Goal: Task Accomplishment & Management: Manage account settings

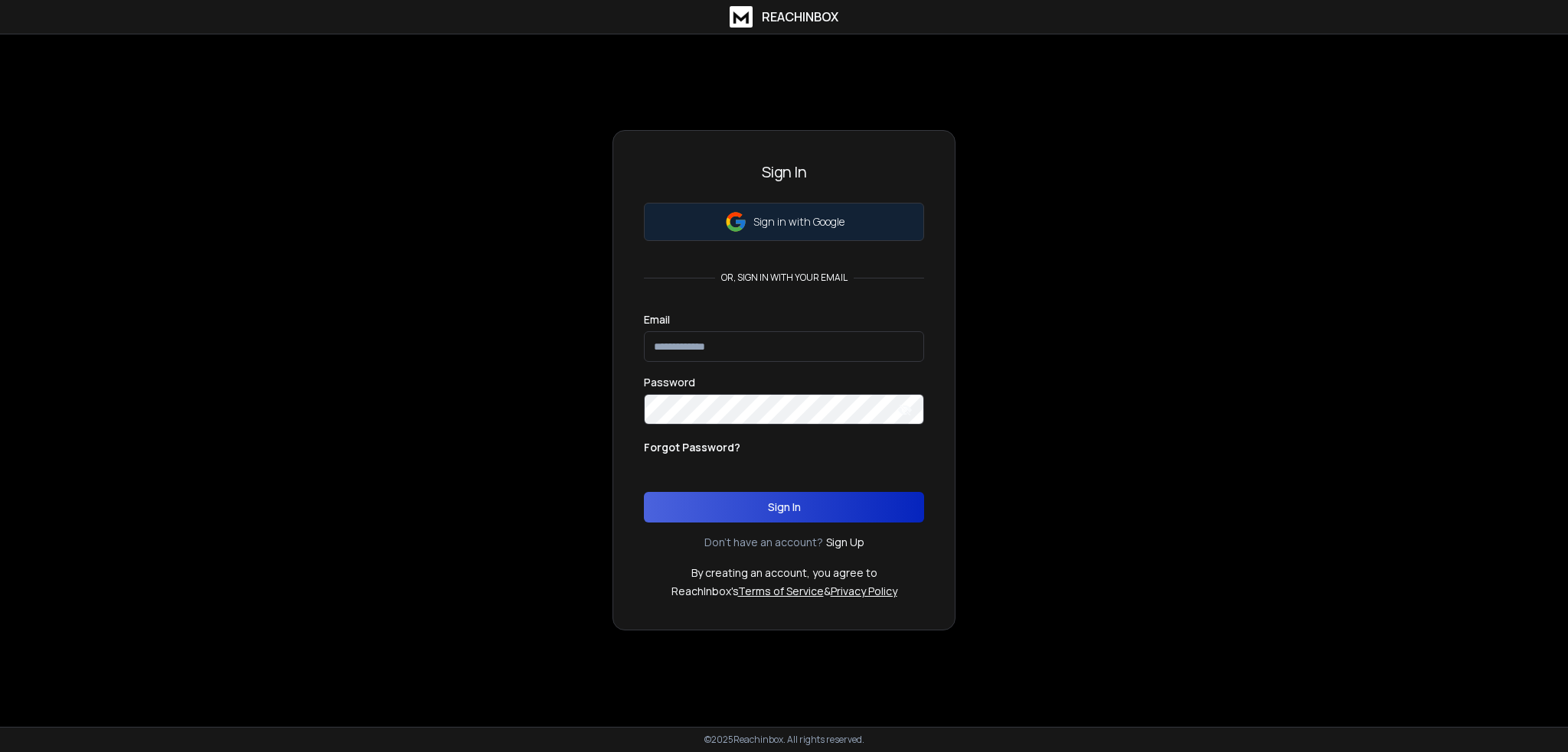
click at [777, 232] on button "Sign in with Google" at bounding box center [784, 222] width 280 height 38
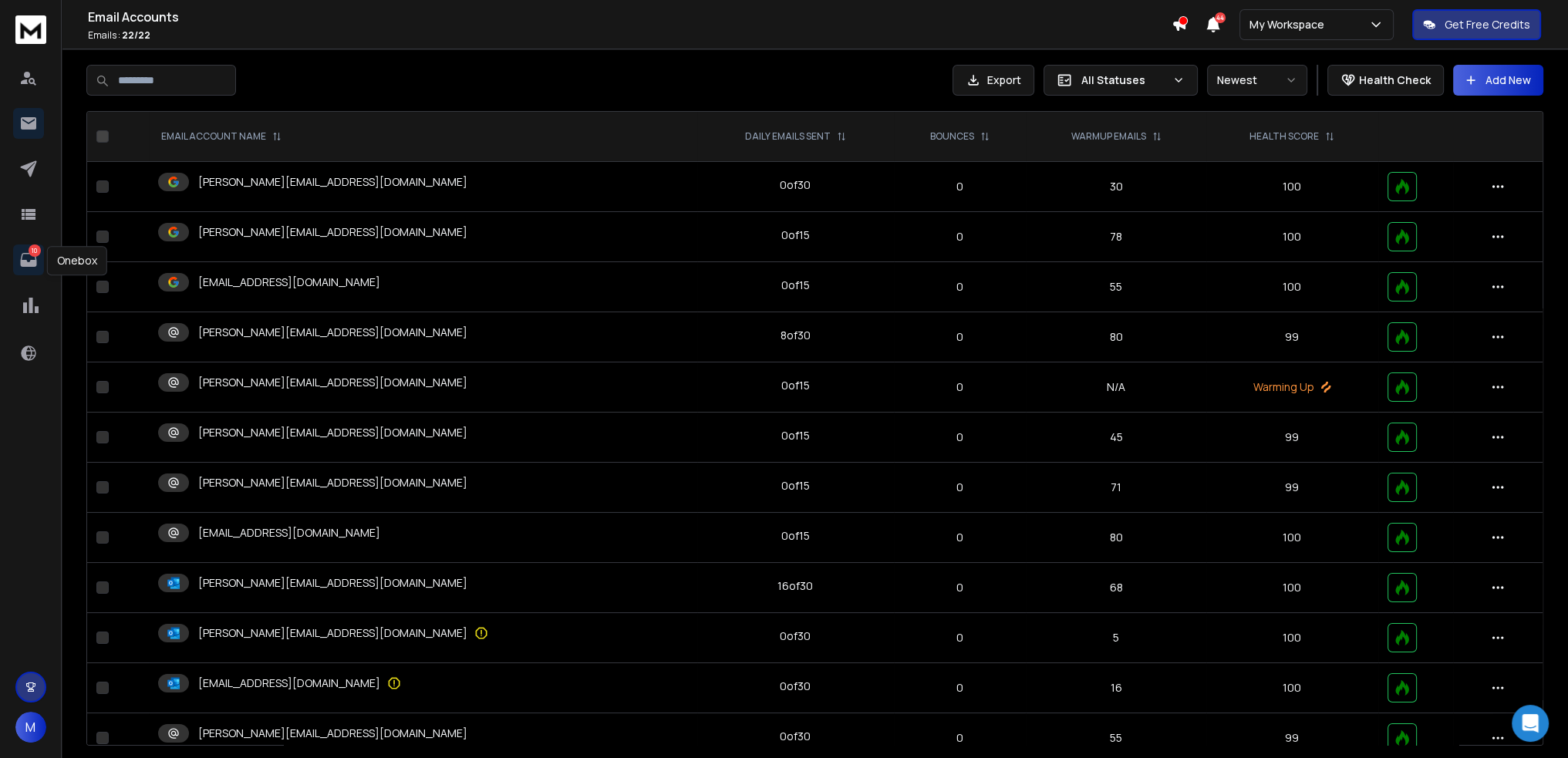
click at [24, 259] on icon at bounding box center [28, 259] width 18 height 18
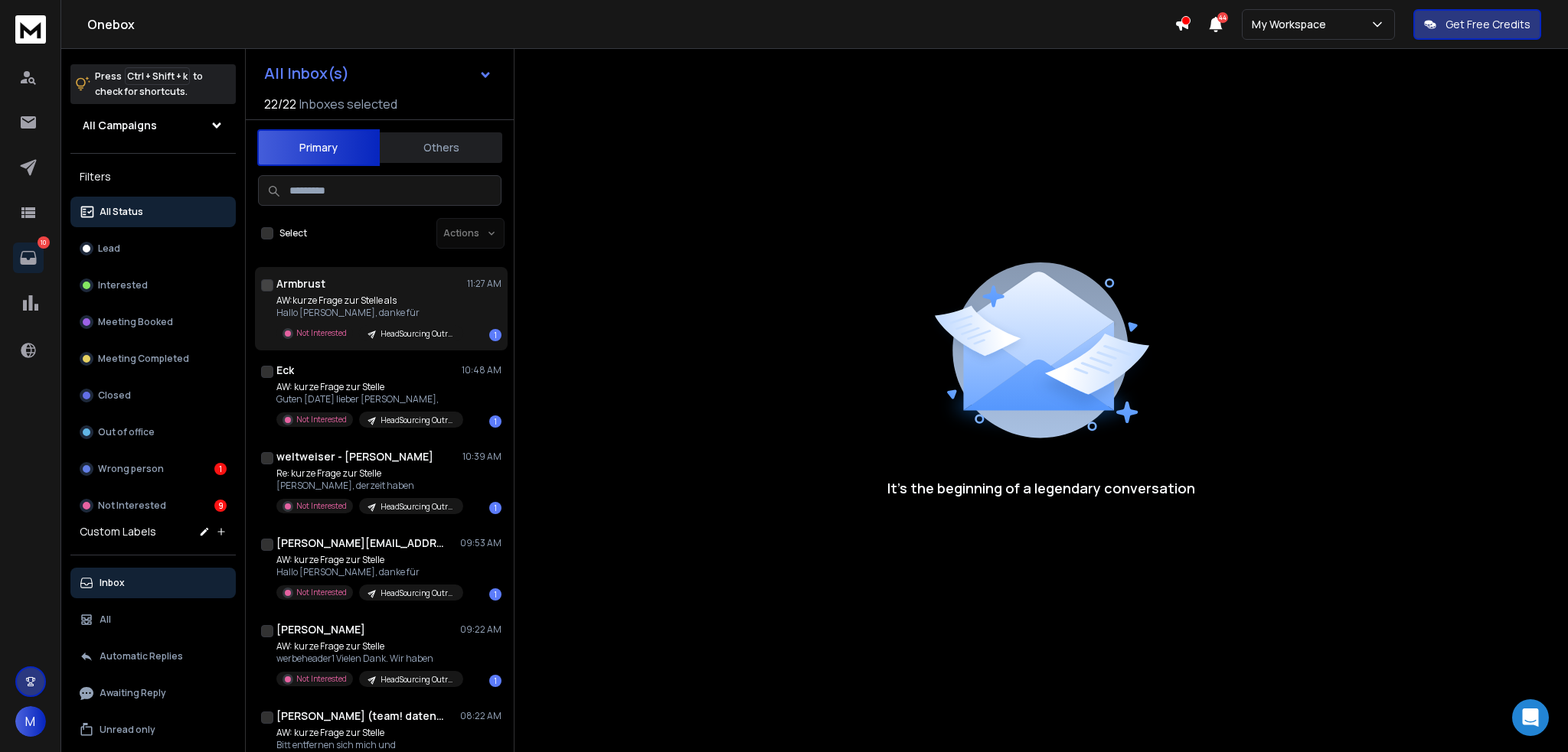
click at [356, 314] on p "Hallo [PERSON_NAME], danke für" at bounding box center [368, 313] width 184 height 12
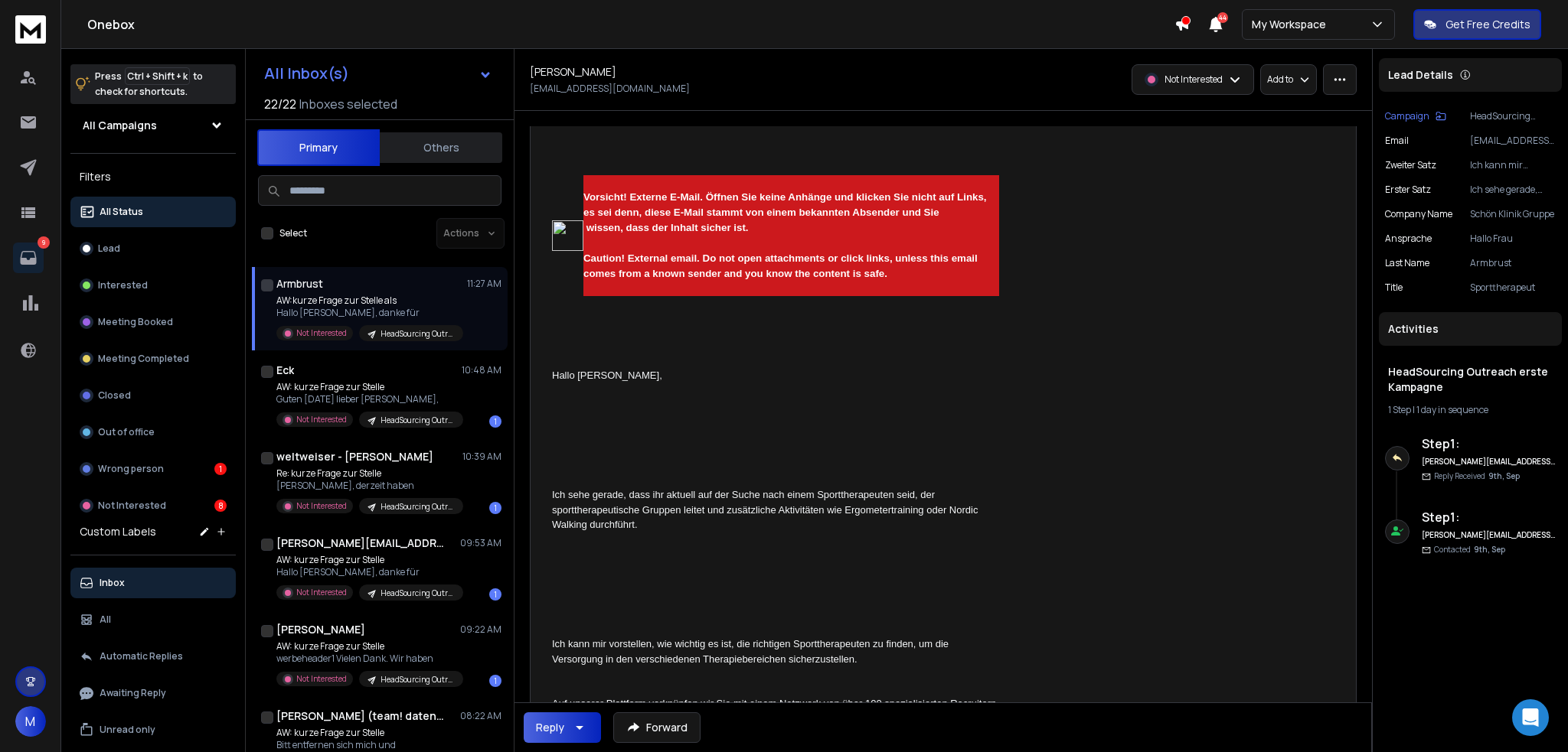
scroll to position [919, 0]
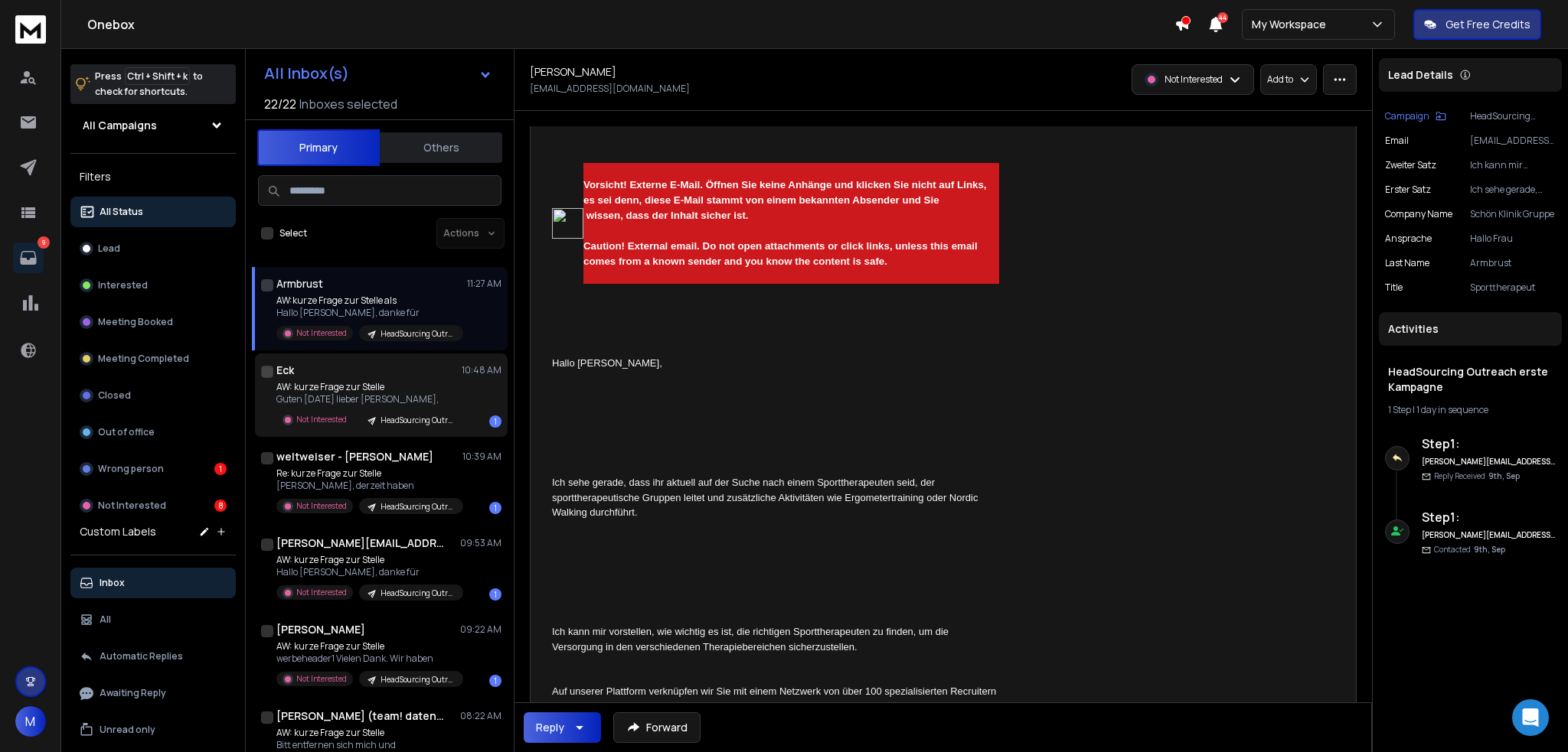
click at [411, 376] on div "Eck 10:48 AM" at bounding box center [389, 371] width 225 height 16
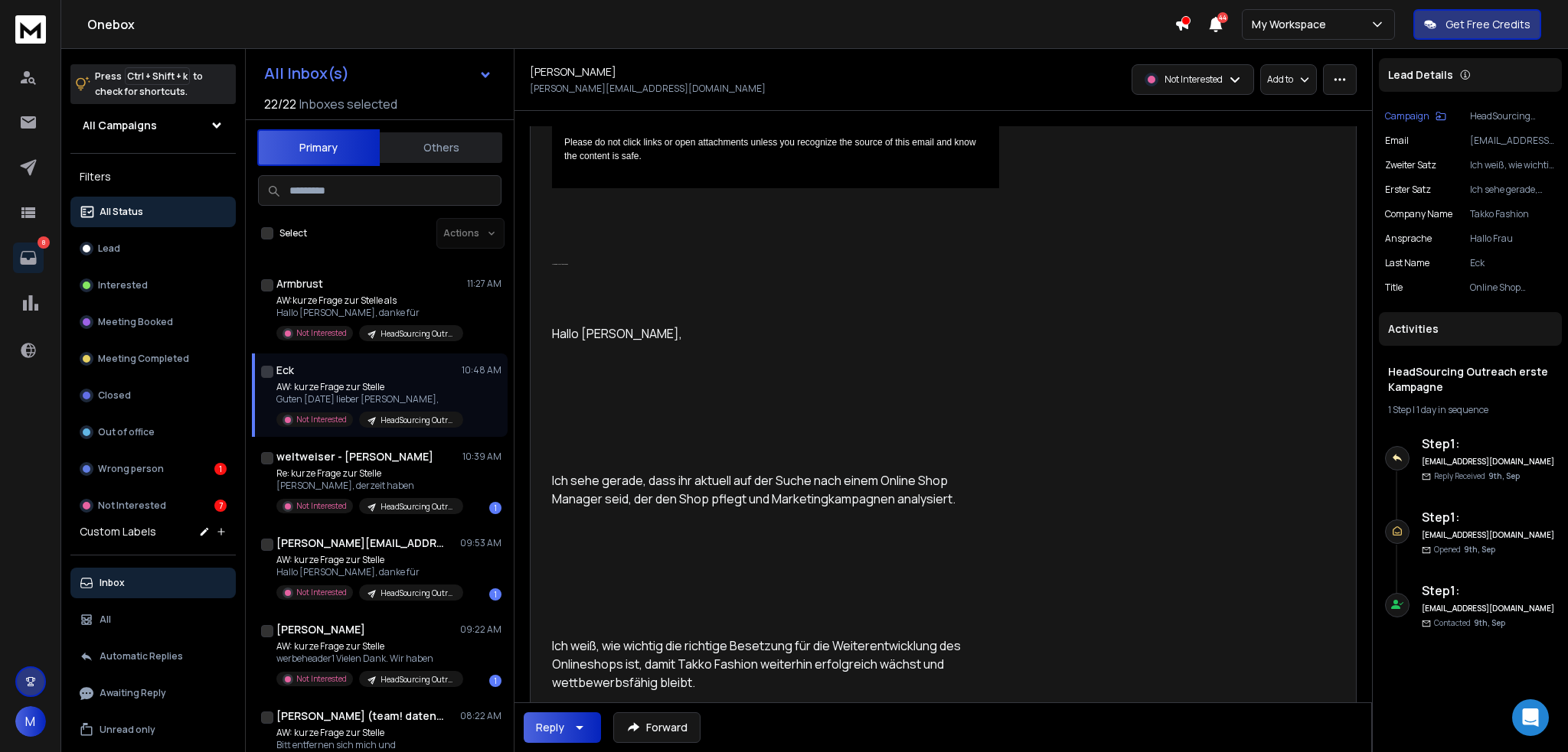
scroll to position [1531, 0]
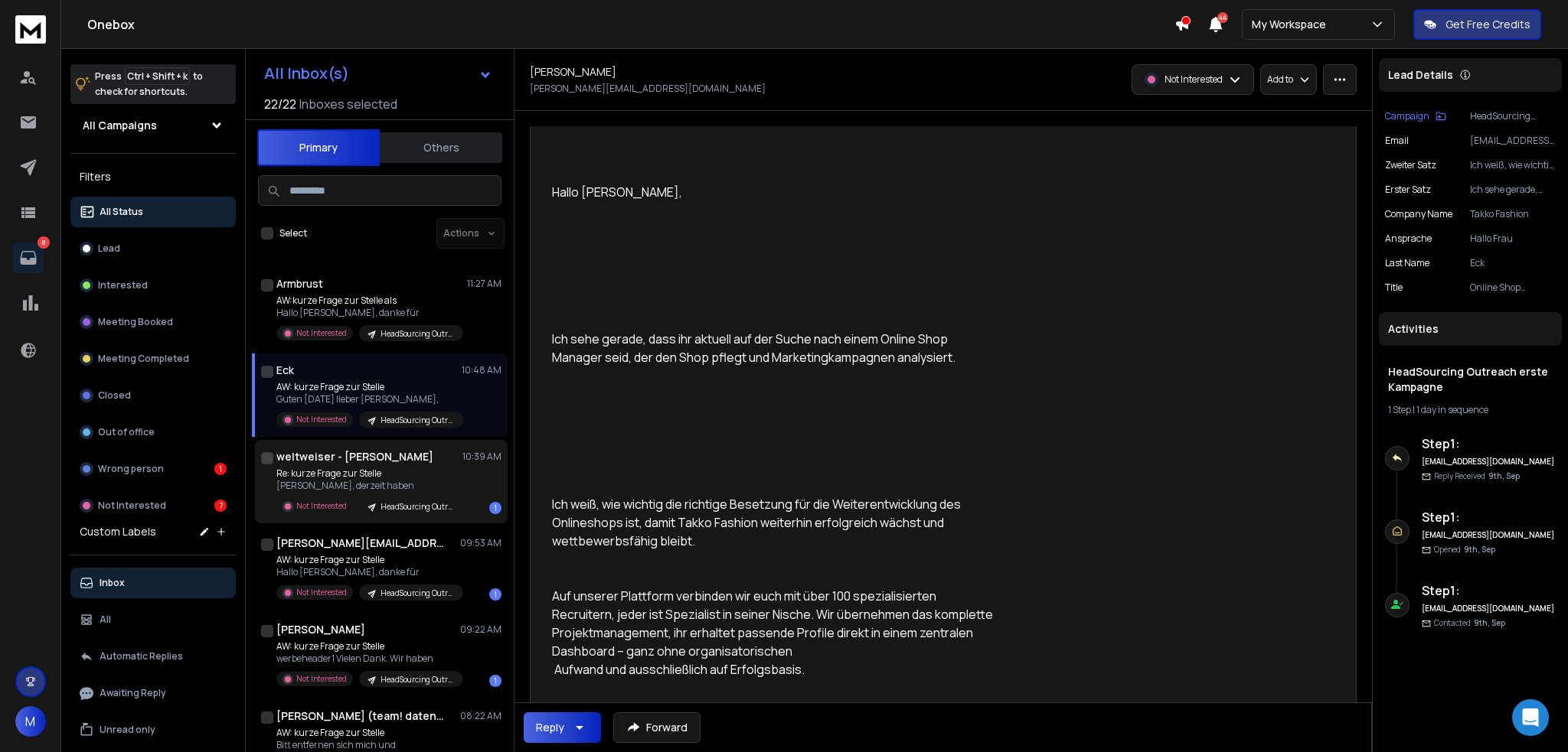
click at [416, 478] on p "Re: kurze Frage zur Stelle" at bounding box center [368, 474] width 184 height 12
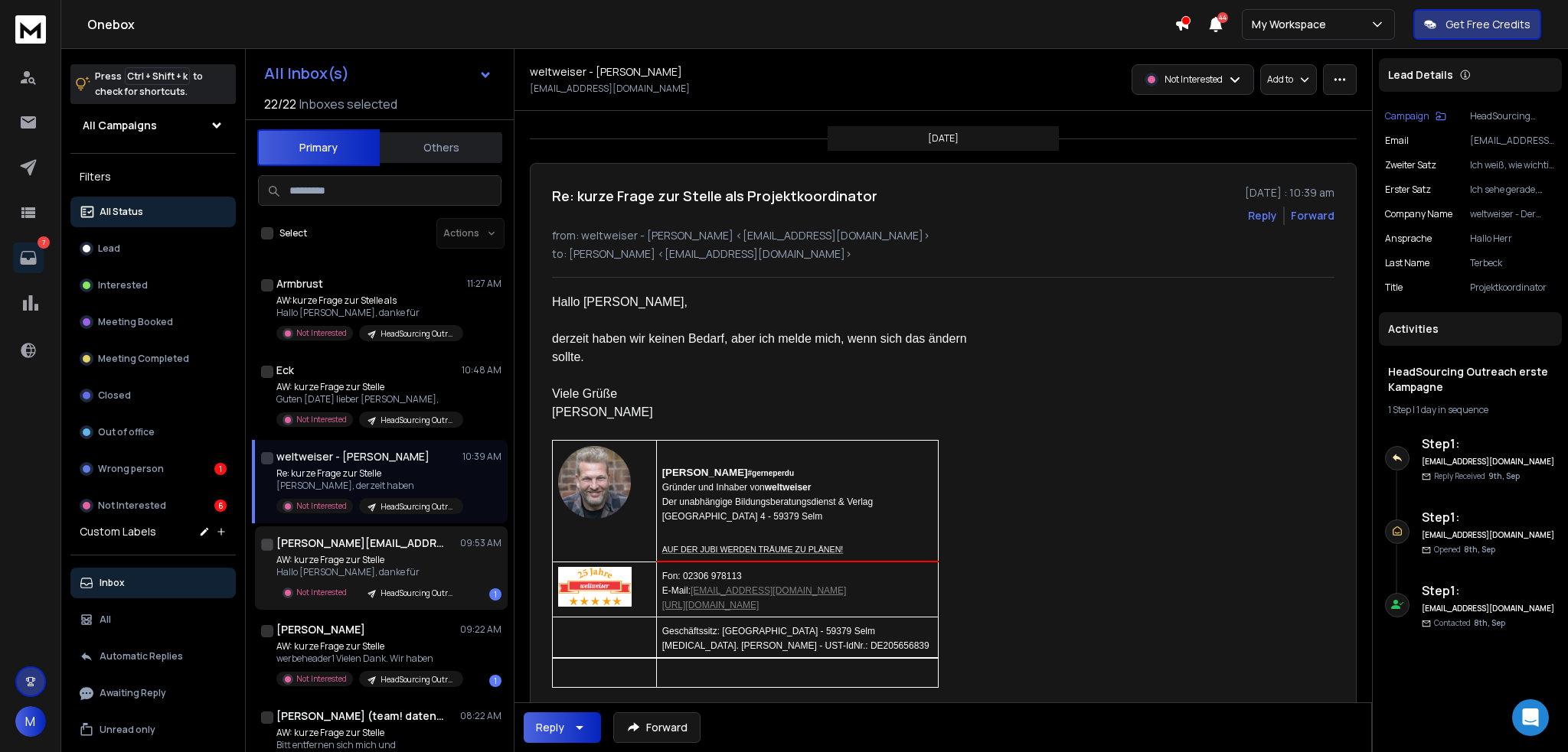
click at [363, 557] on p "AW: kurze Frage zur Stelle" at bounding box center [368, 560] width 184 height 12
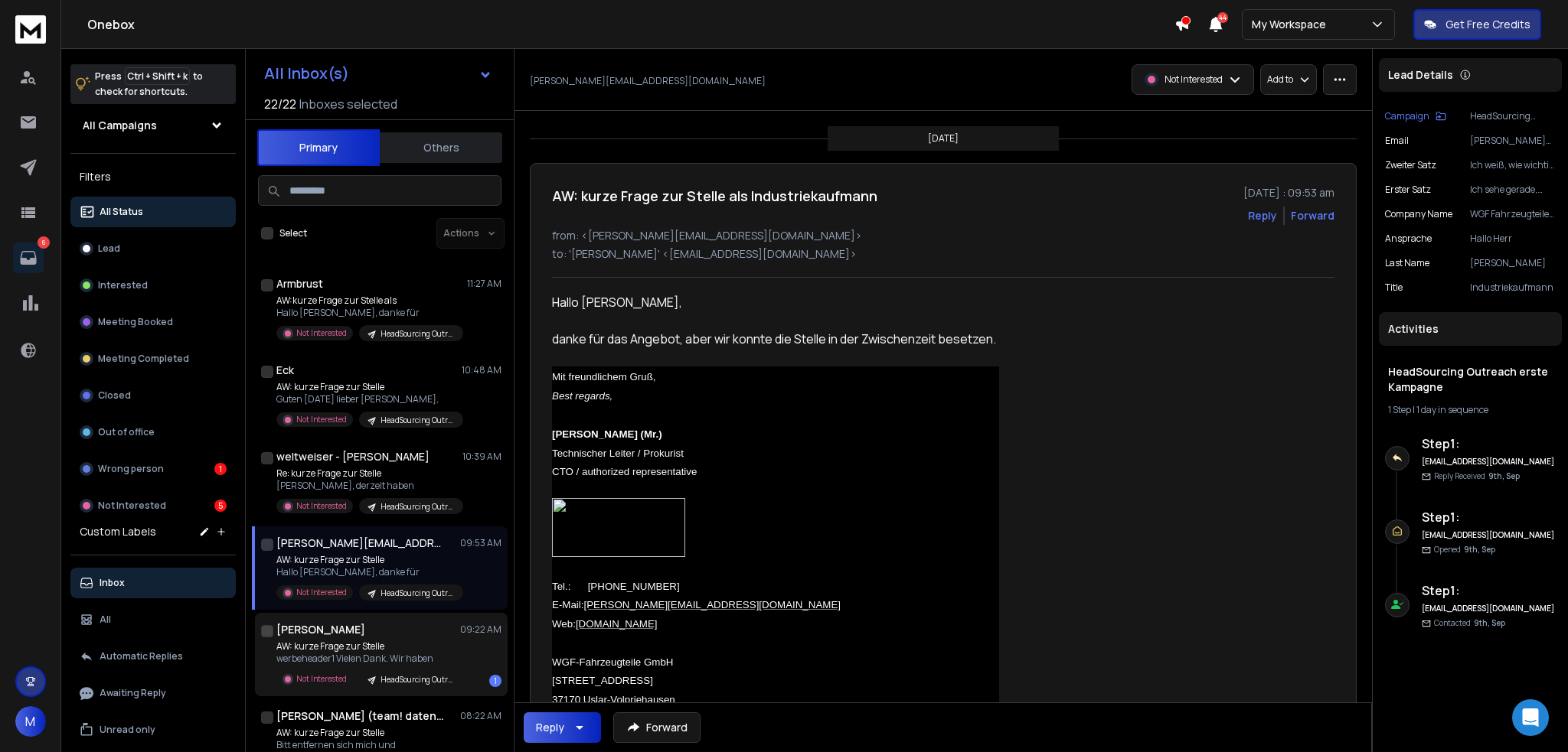
click at [404, 653] on p "werbeheader1 Vielen Dank. Wir haben" at bounding box center [368, 659] width 184 height 12
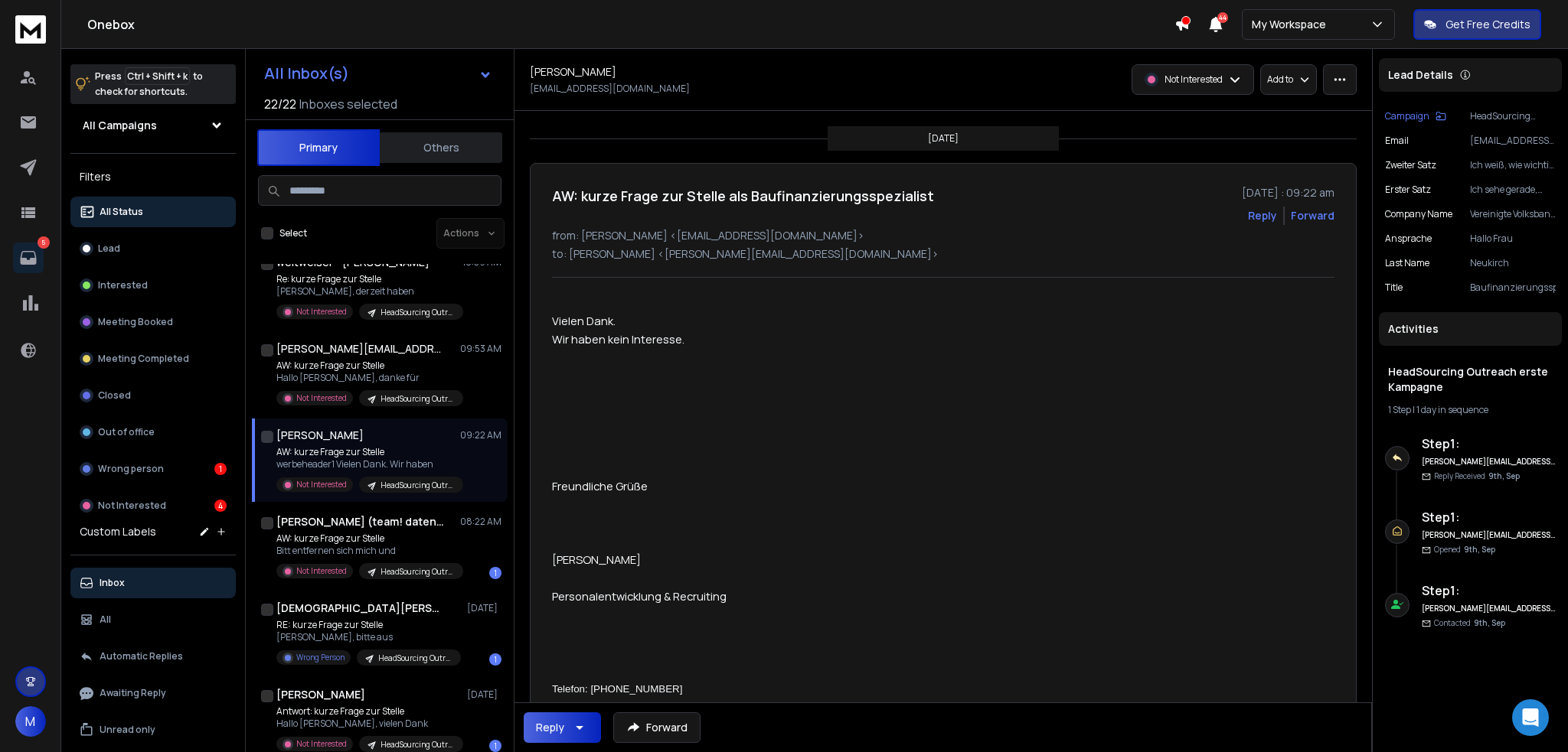
scroll to position [229, 0]
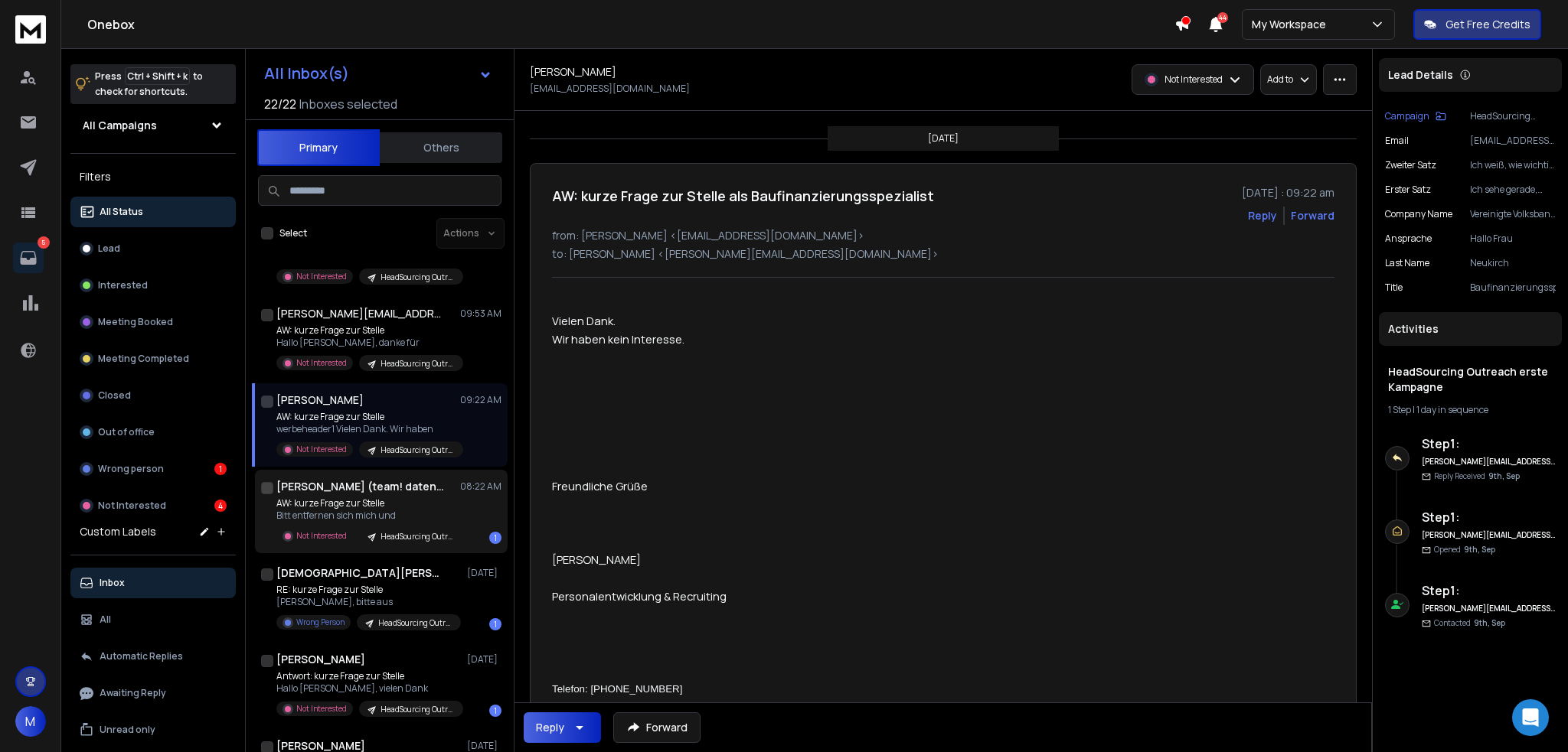
click at [421, 504] on p "AW: kurze Frage zur Stelle" at bounding box center [368, 503] width 184 height 12
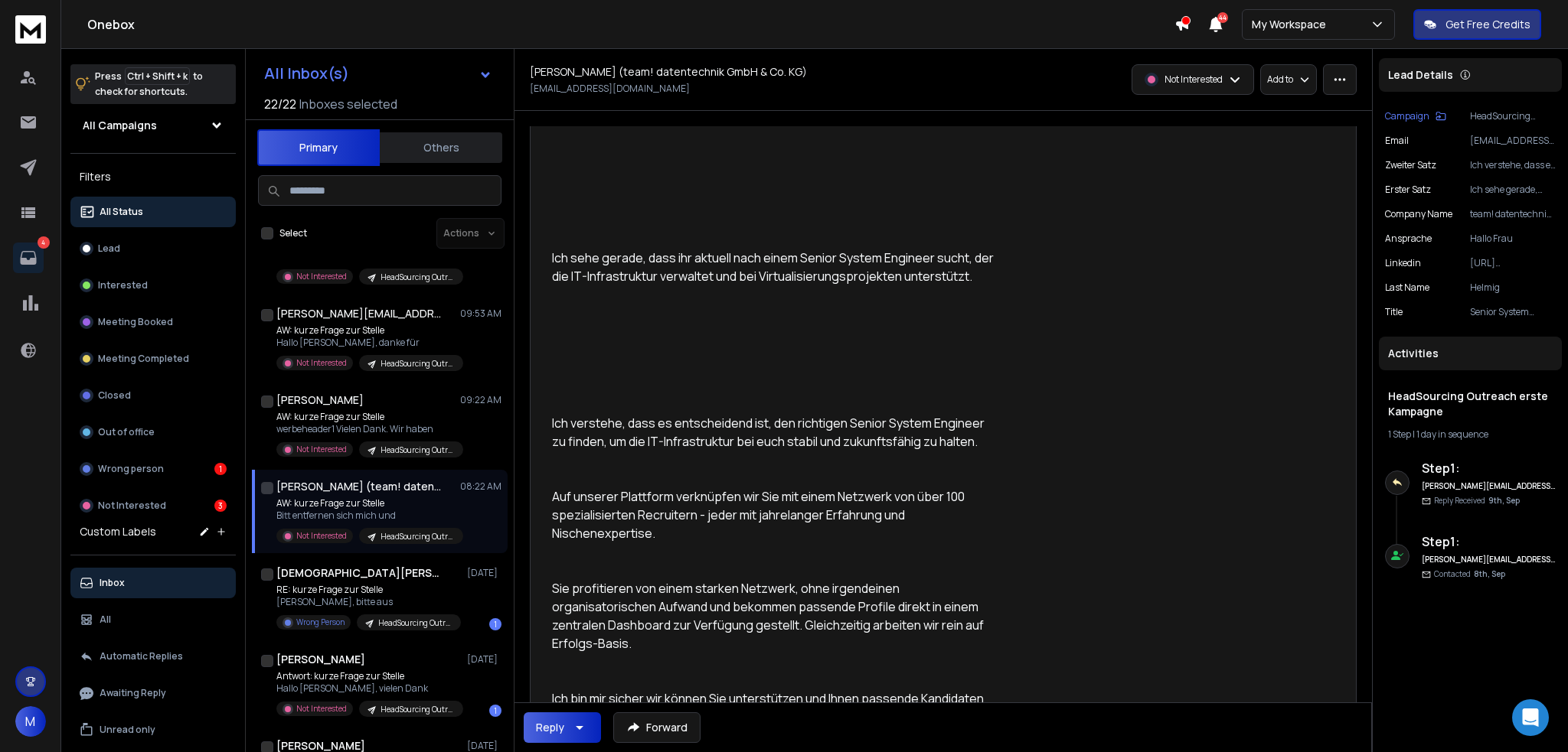
scroll to position [1837, 0]
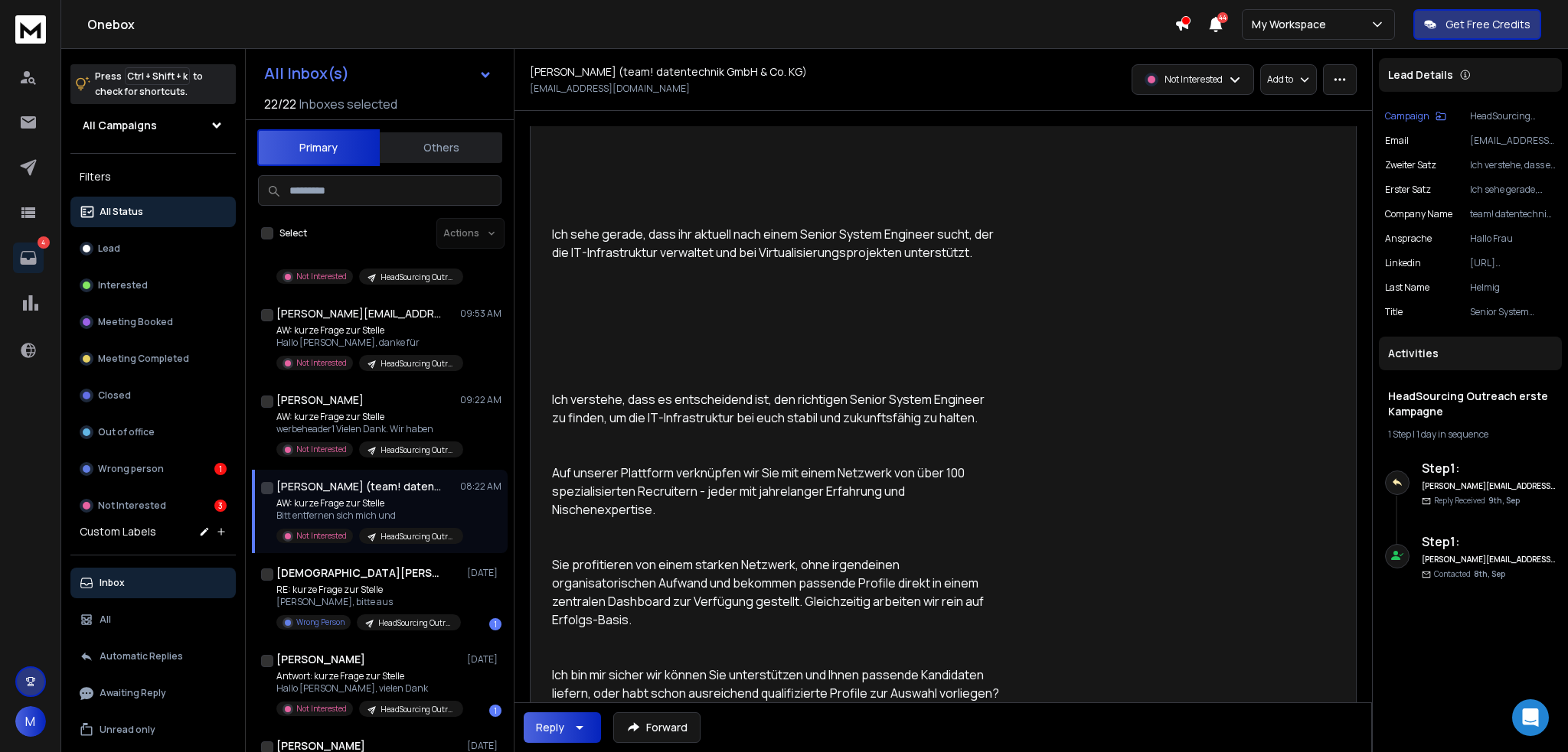
click at [1335, 82] on icon "button" at bounding box center [1339, 79] width 14 height 14
click at [1304, 211] on div "Block domain" at bounding box center [1294, 212] width 86 height 16
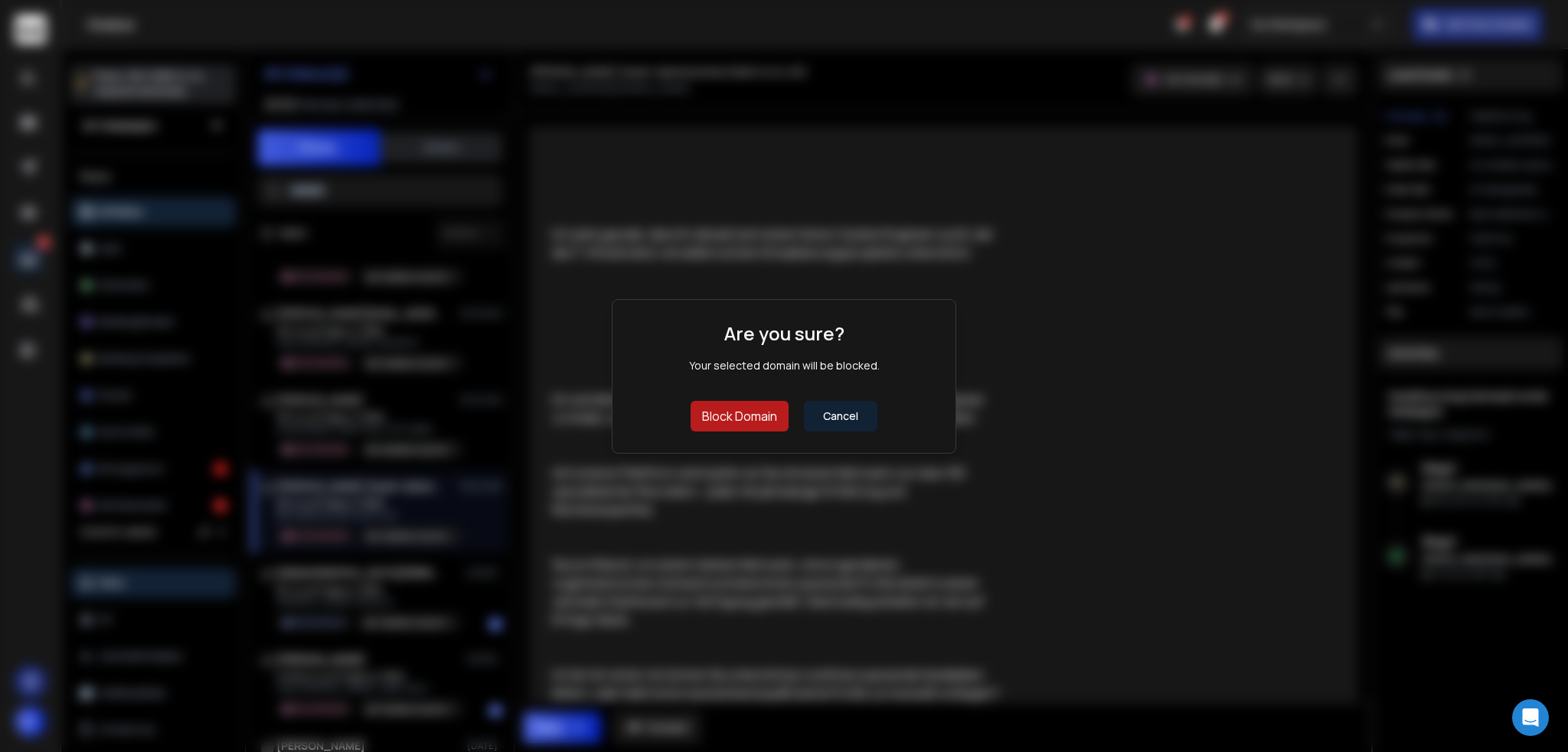
click at [743, 414] on button "Block Domain" at bounding box center [739, 416] width 98 height 31
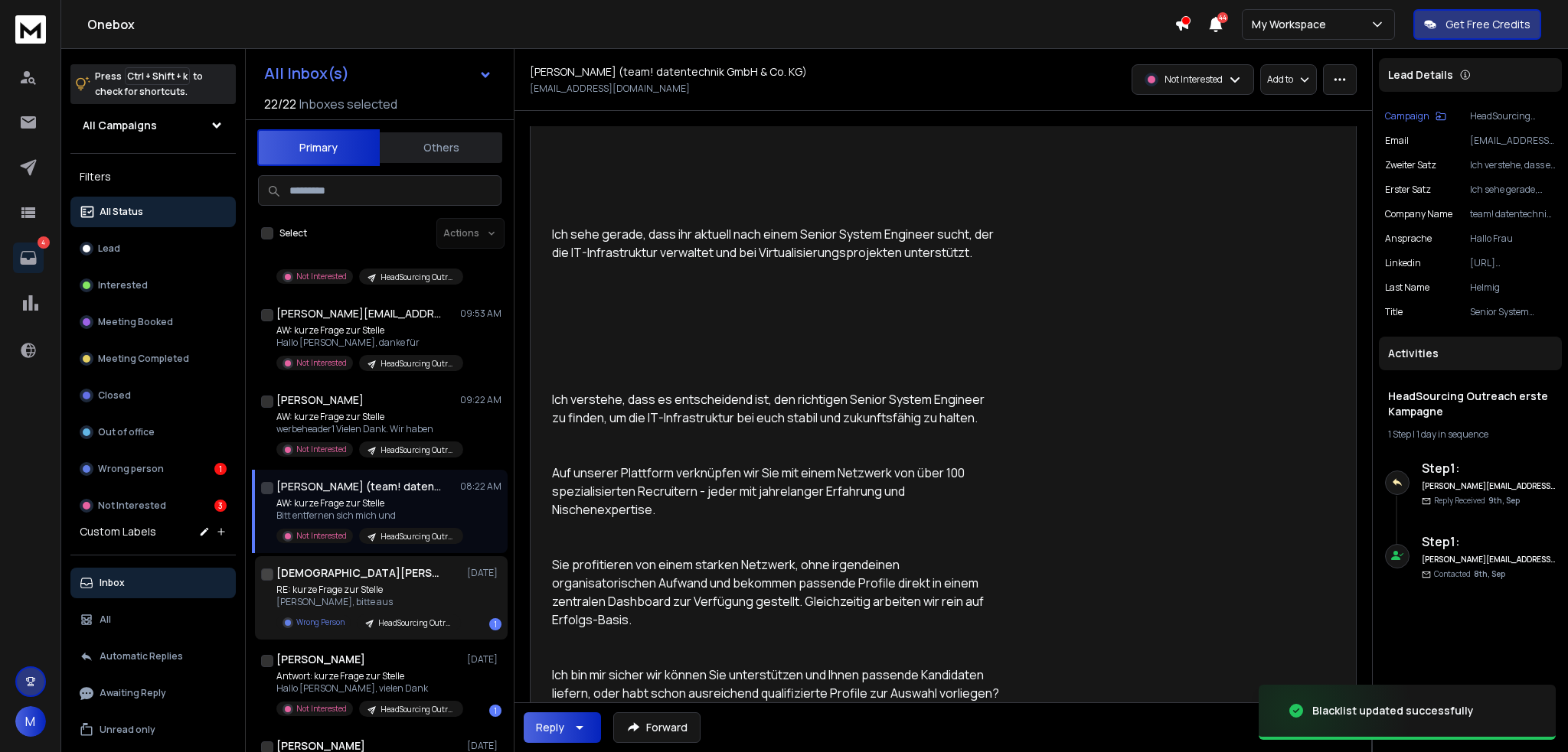
click at [403, 598] on p "[PERSON_NAME], bitte aus" at bounding box center [368, 602] width 184 height 12
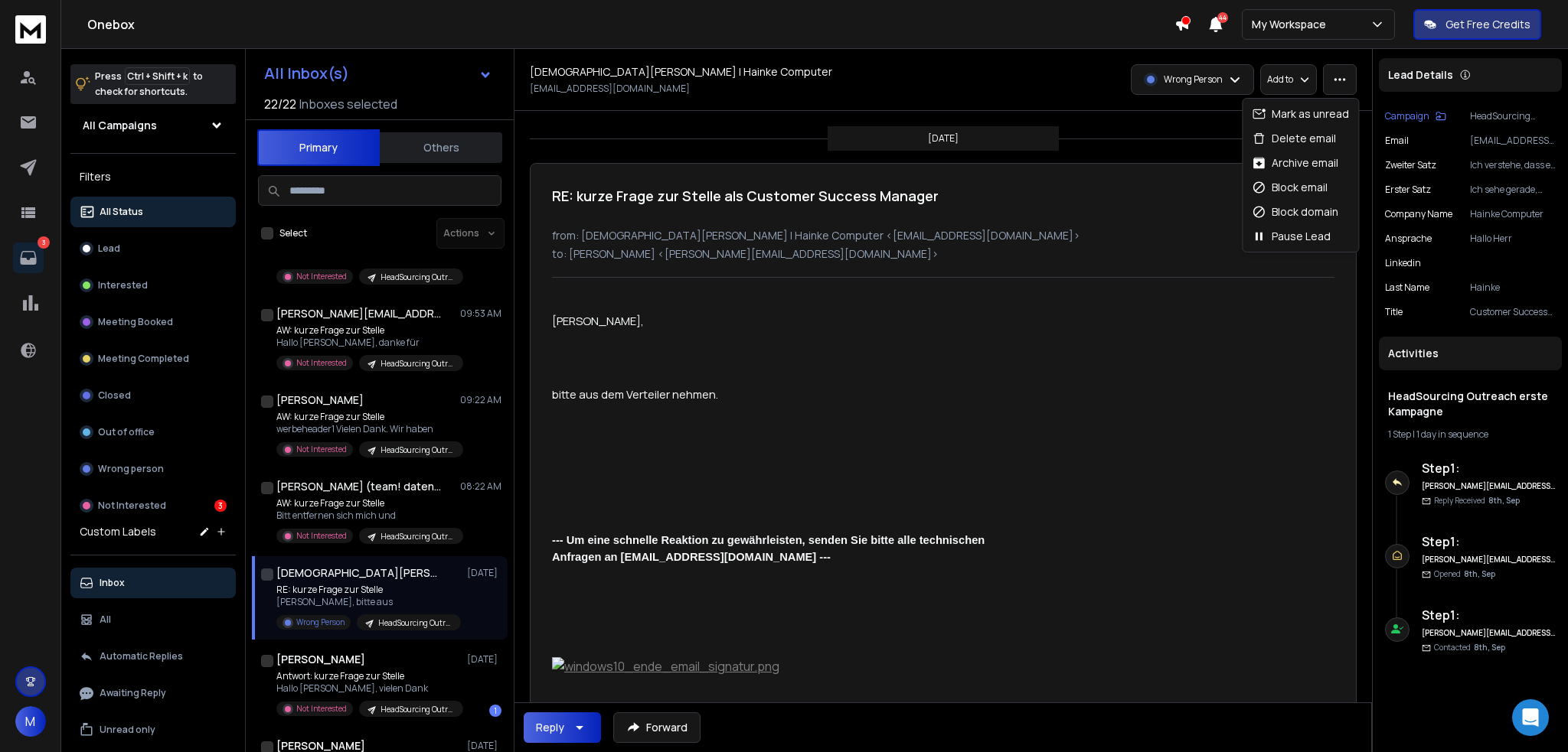
click at [1339, 81] on icon "button" at bounding box center [1339, 79] width 14 height 14
click at [1294, 209] on div "Block domain" at bounding box center [1294, 212] width 86 height 16
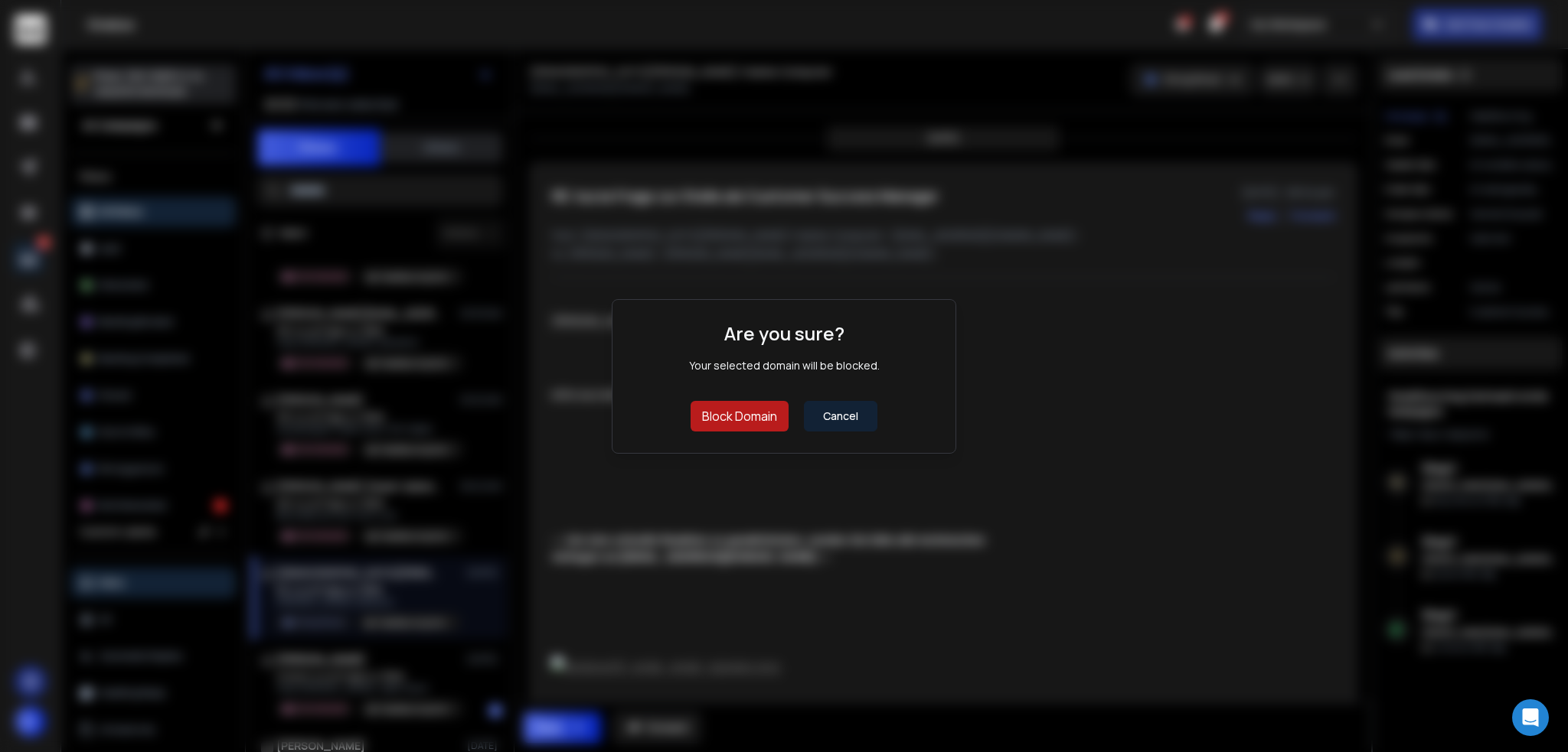
click at [739, 415] on button "Block Domain" at bounding box center [739, 416] width 98 height 31
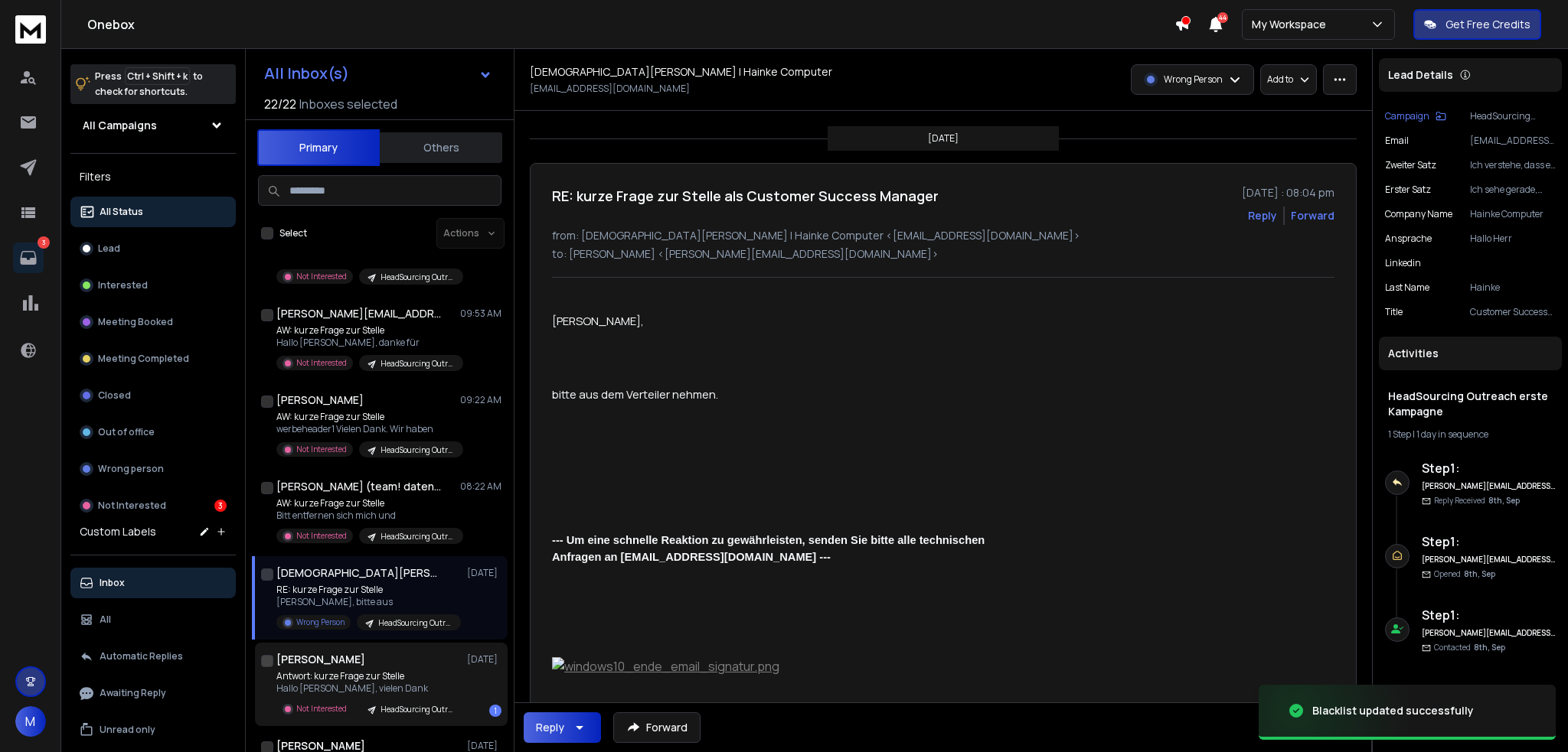
click at [400, 682] on div "Antwort: kurze Frage zur Stelle Hallo [PERSON_NAME], vielen Dank Not Interested…" at bounding box center [370, 694] width 187 height 47
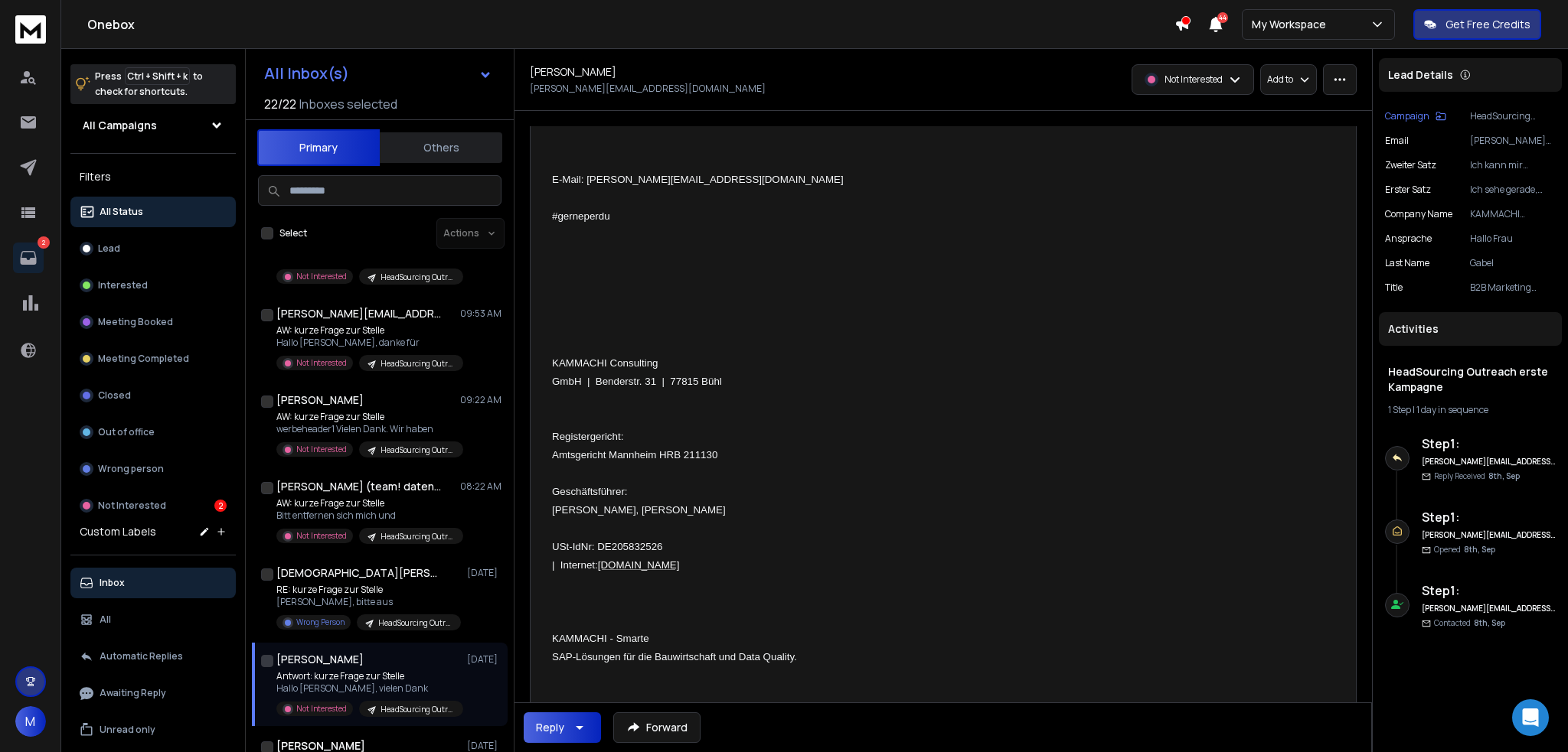
scroll to position [689, 0]
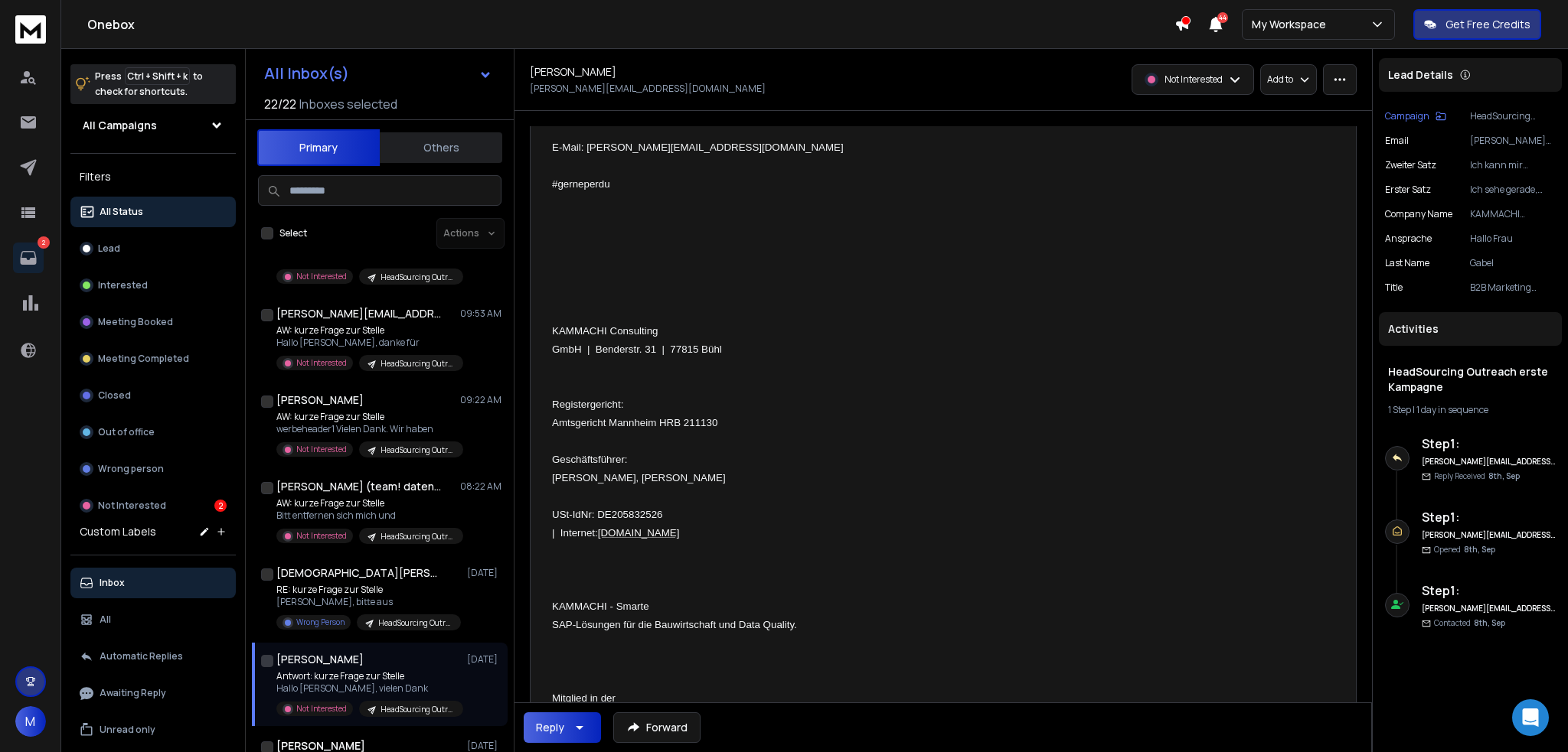
click at [671, 534] on span "[DOMAIN_NAME]" at bounding box center [639, 532] width 82 height 11
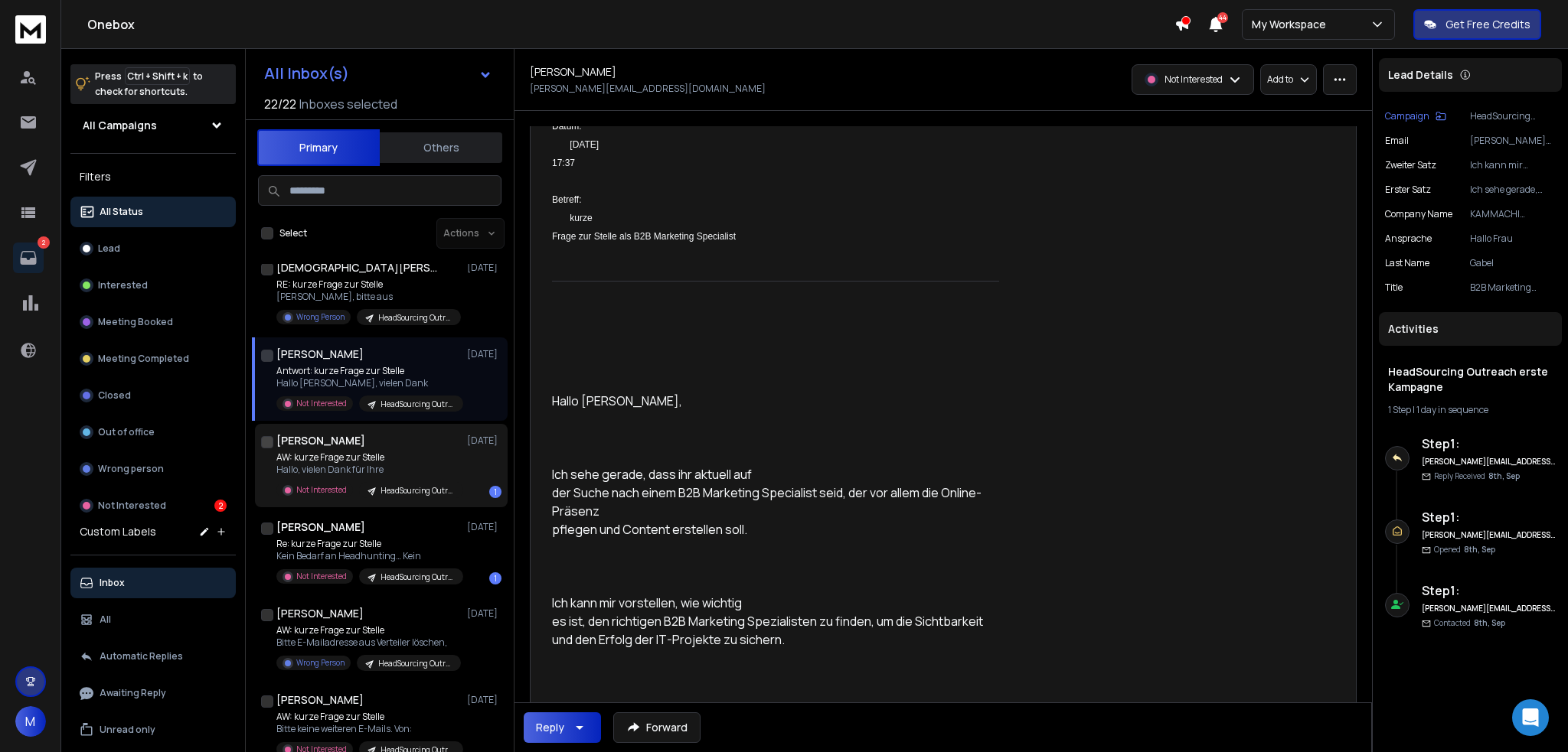
scroll to position [536, 0]
click at [389, 468] on p "Hallo, vielen Dank für Ihre" at bounding box center [368, 469] width 184 height 12
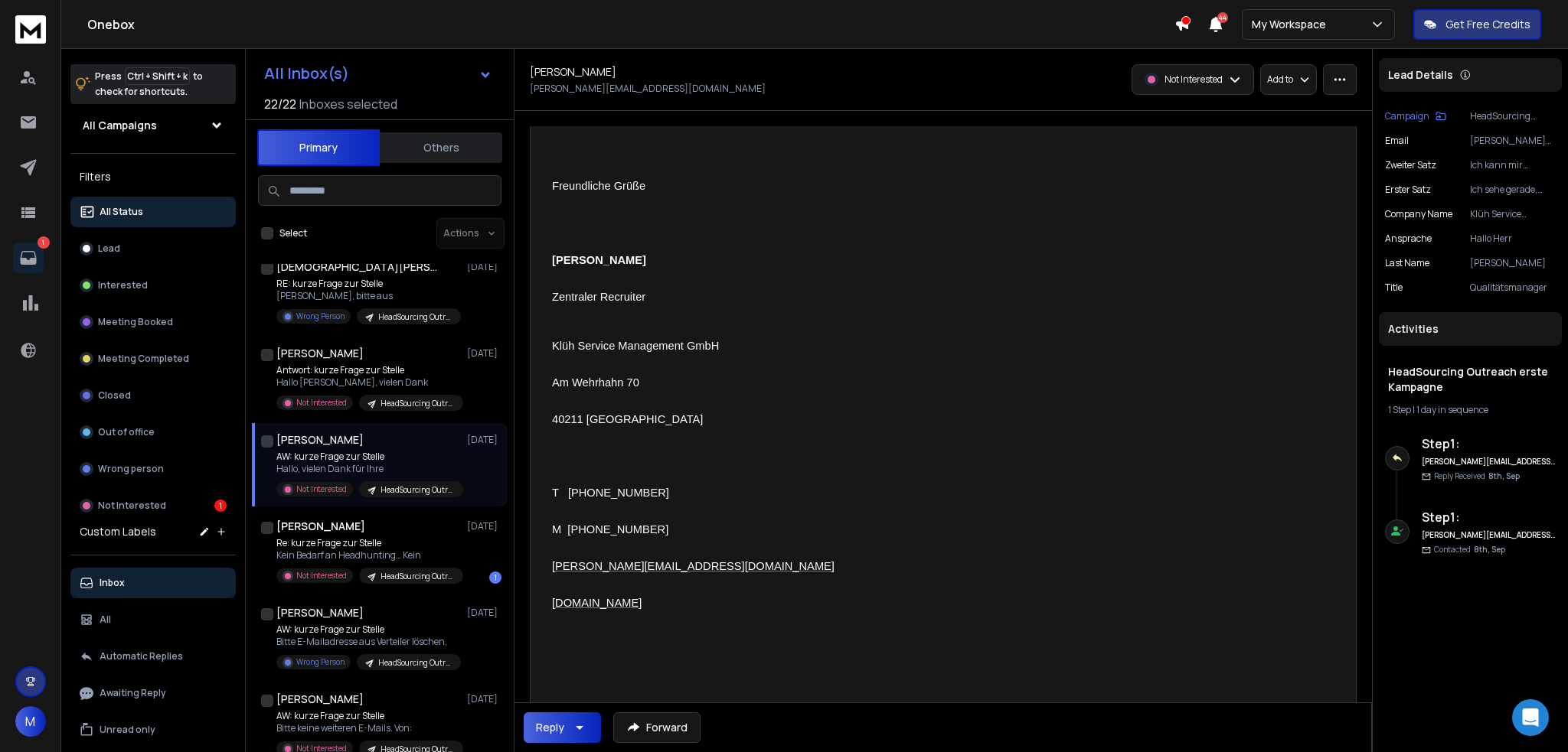
scroll to position [612, 0]
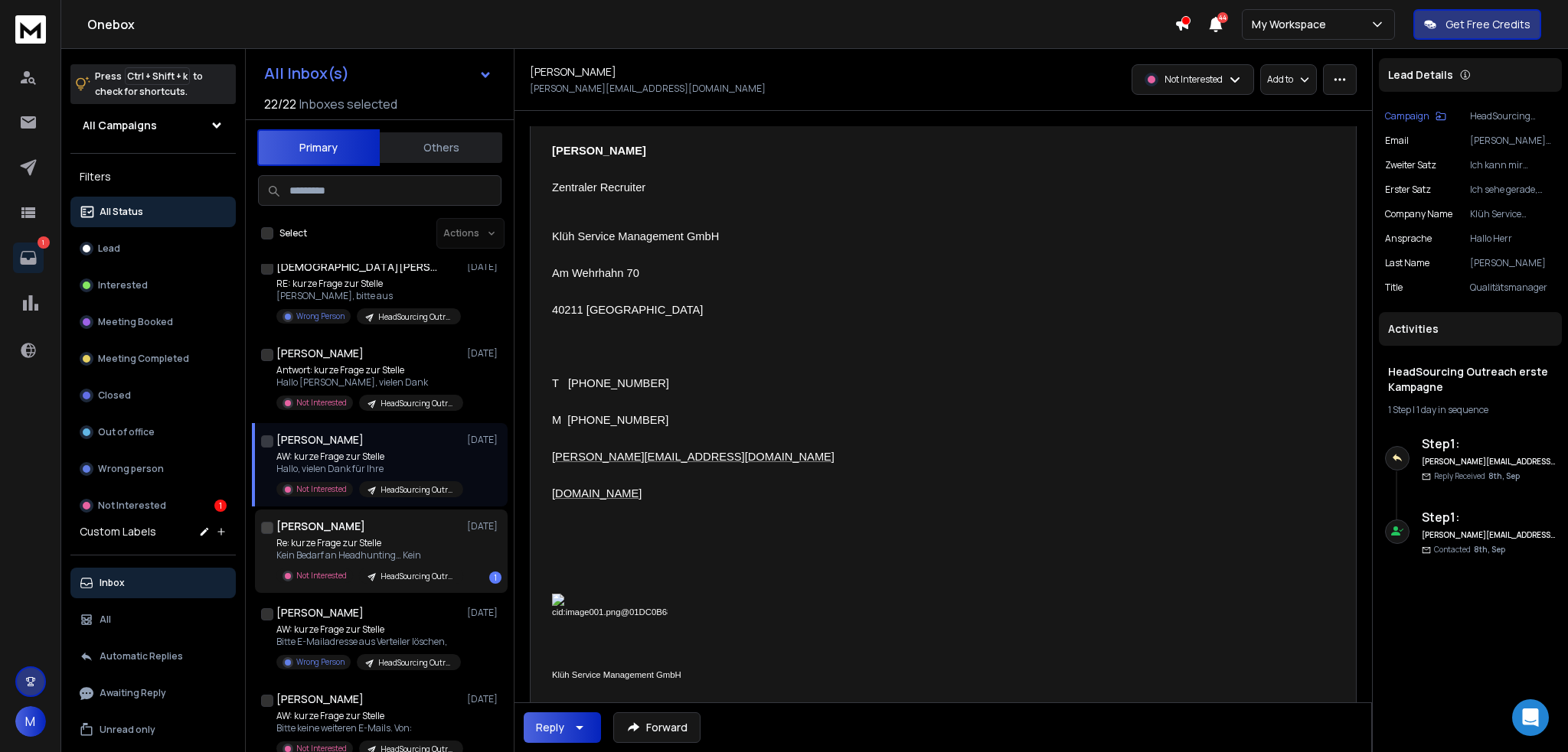
click at [404, 550] on p "Kein Bedarf an Headhunting… Kein" at bounding box center [368, 556] width 184 height 12
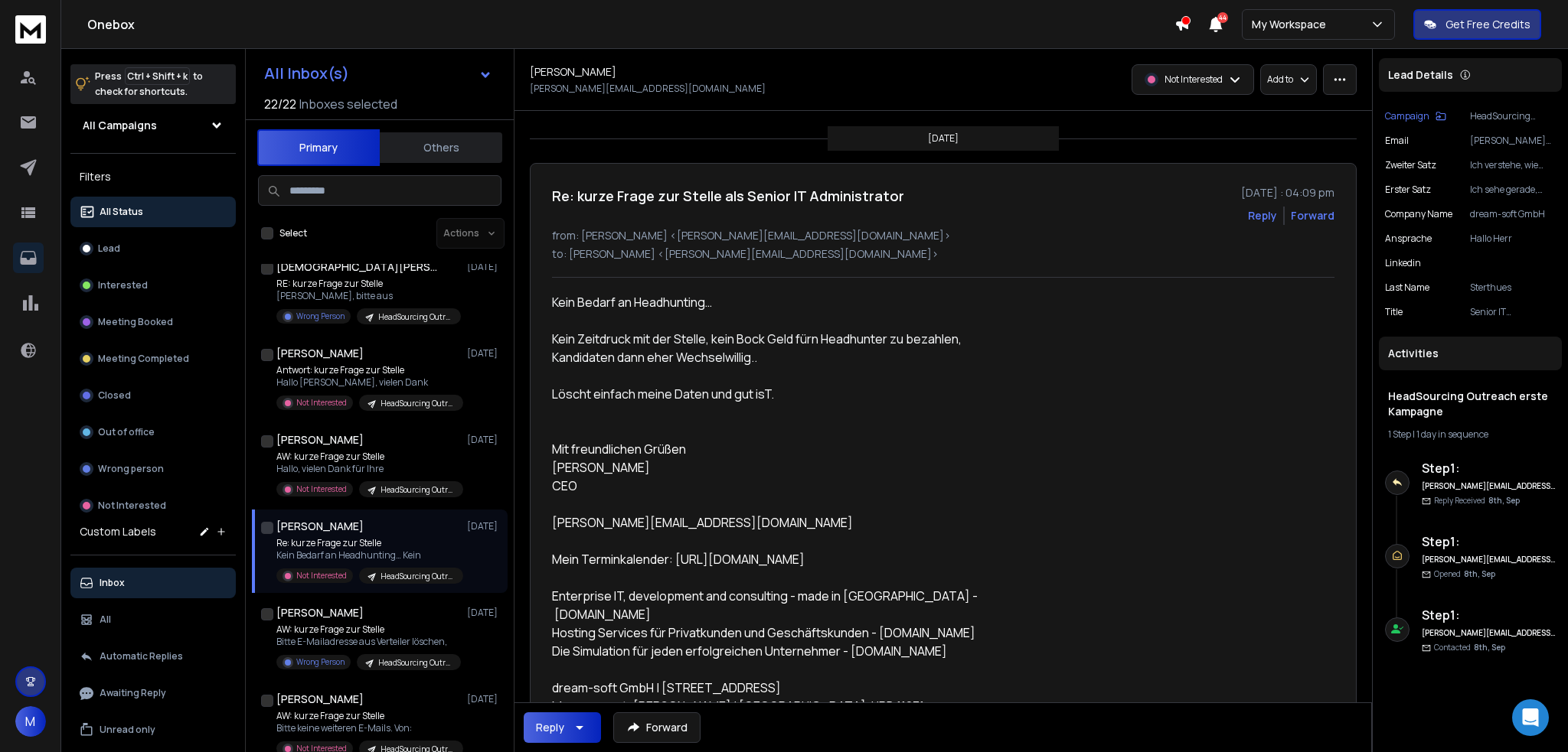
scroll to position [0, 0]
drag, startPoint x: 653, startPoint y: 525, endPoint x: 737, endPoint y: 516, distance: 84.5
click at [737, 516] on div "Mit freundlichen Grüßen [PERSON_NAME] CEO [PERSON_NAME][EMAIL_ADDRESS][DOMAIN_N…" at bounding box center [776, 596] width 447 height 312
copy div "[DOMAIN_NAME]"
click at [1339, 82] on icon "button" at bounding box center [1339, 79] width 14 height 14
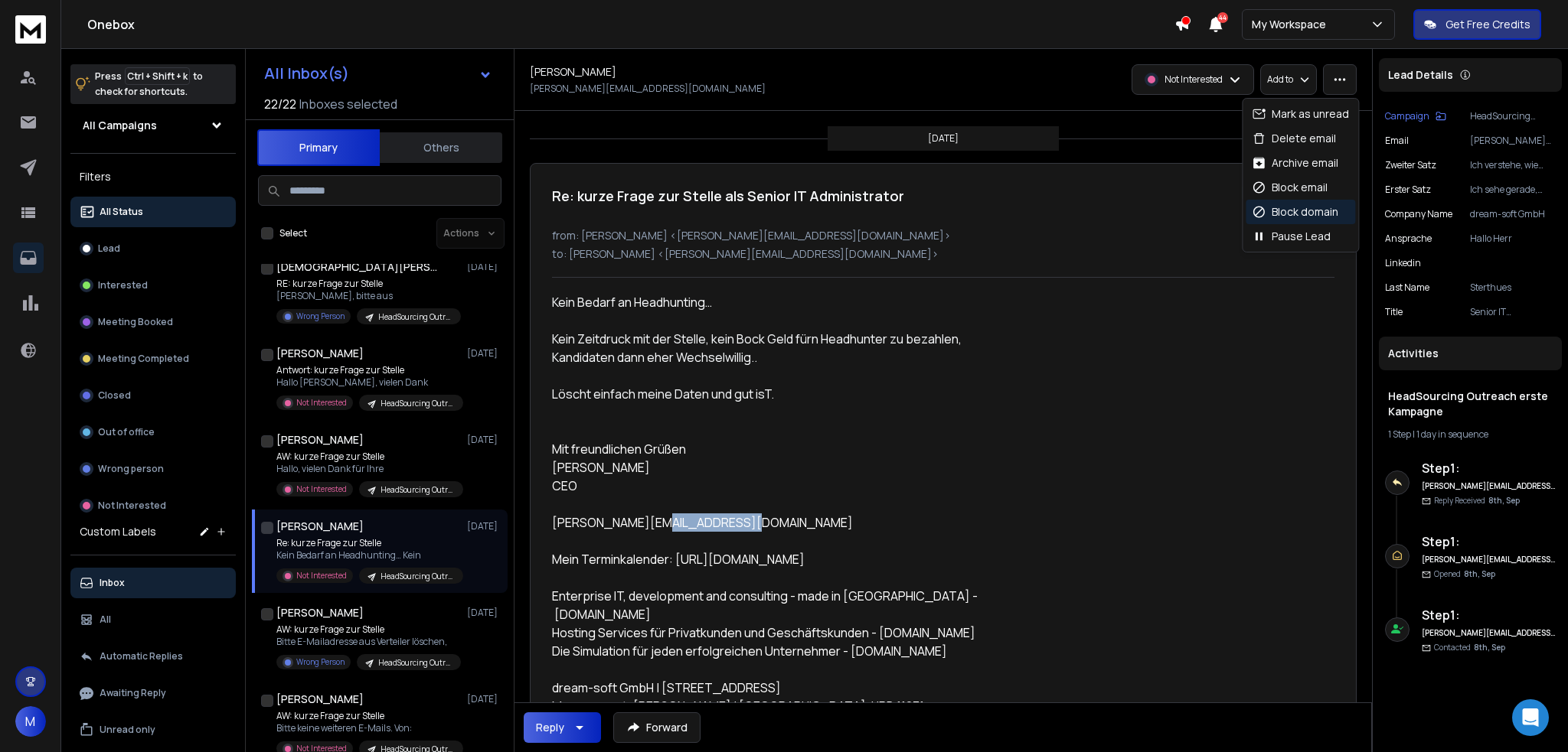
click at [1311, 209] on div "Block domain" at bounding box center [1294, 212] width 86 height 16
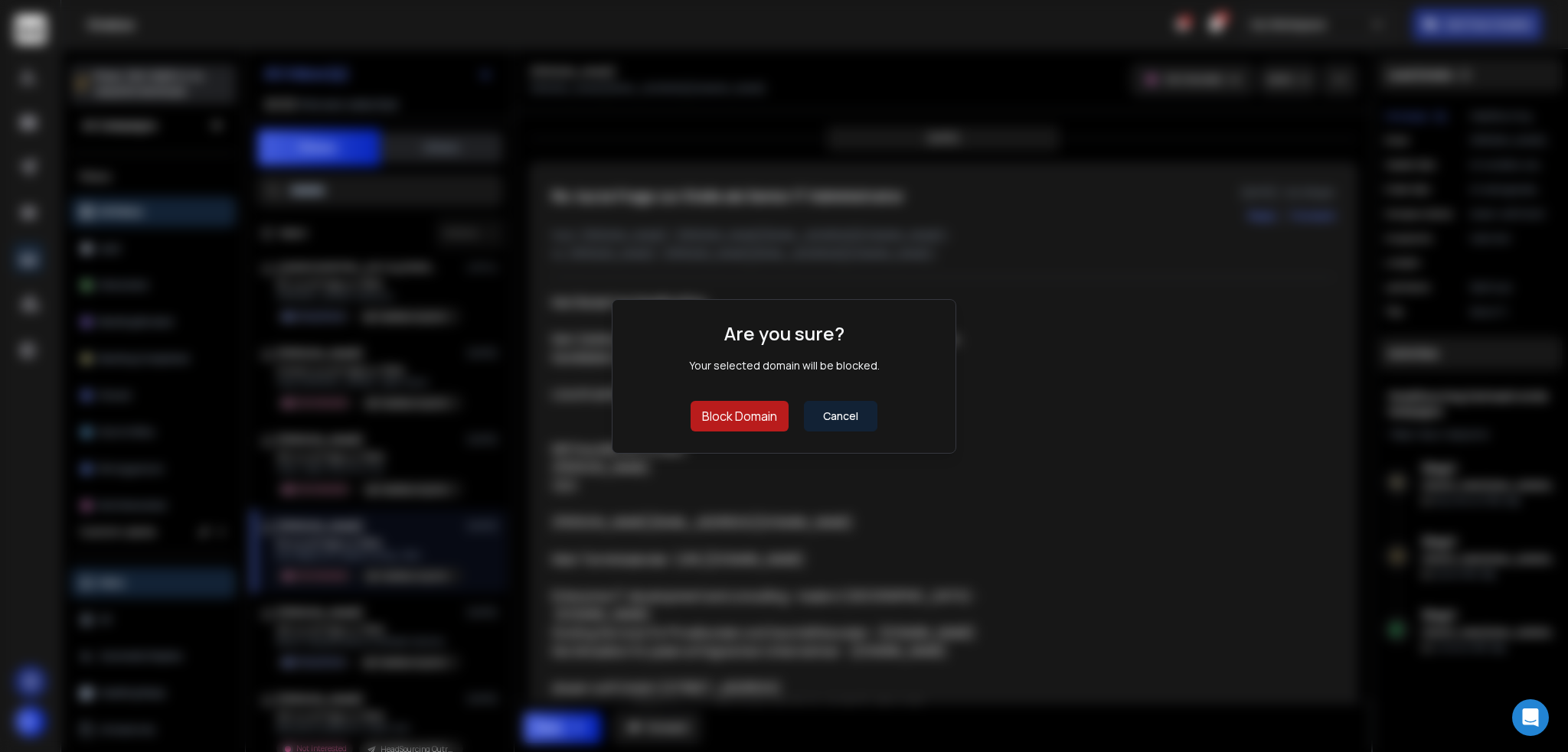
drag, startPoint x: 715, startPoint y: 409, endPoint x: 710, endPoint y: 402, distance: 8.6
click at [716, 409] on button "Block Domain" at bounding box center [739, 416] width 98 height 31
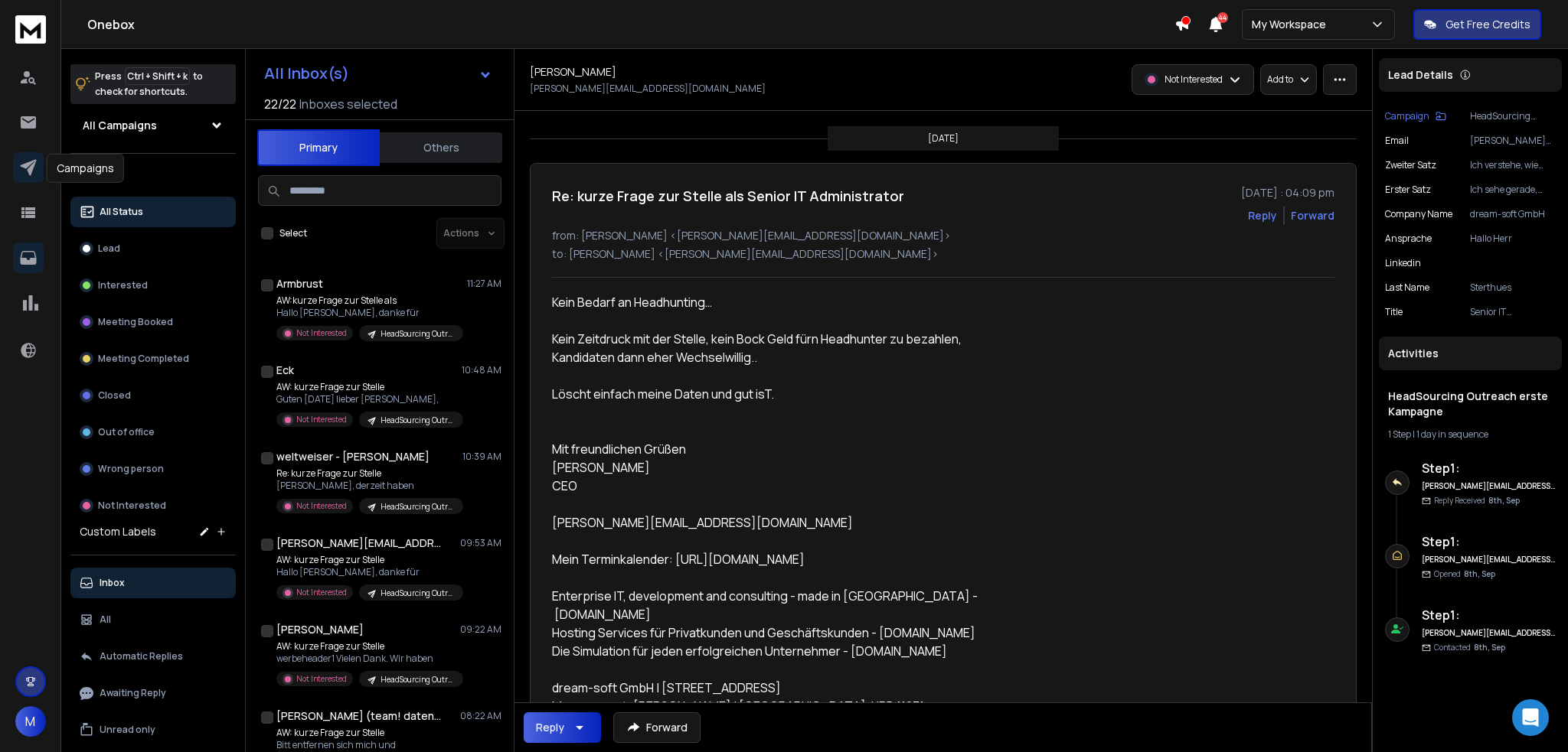
click at [19, 177] on link at bounding box center [28, 167] width 31 height 31
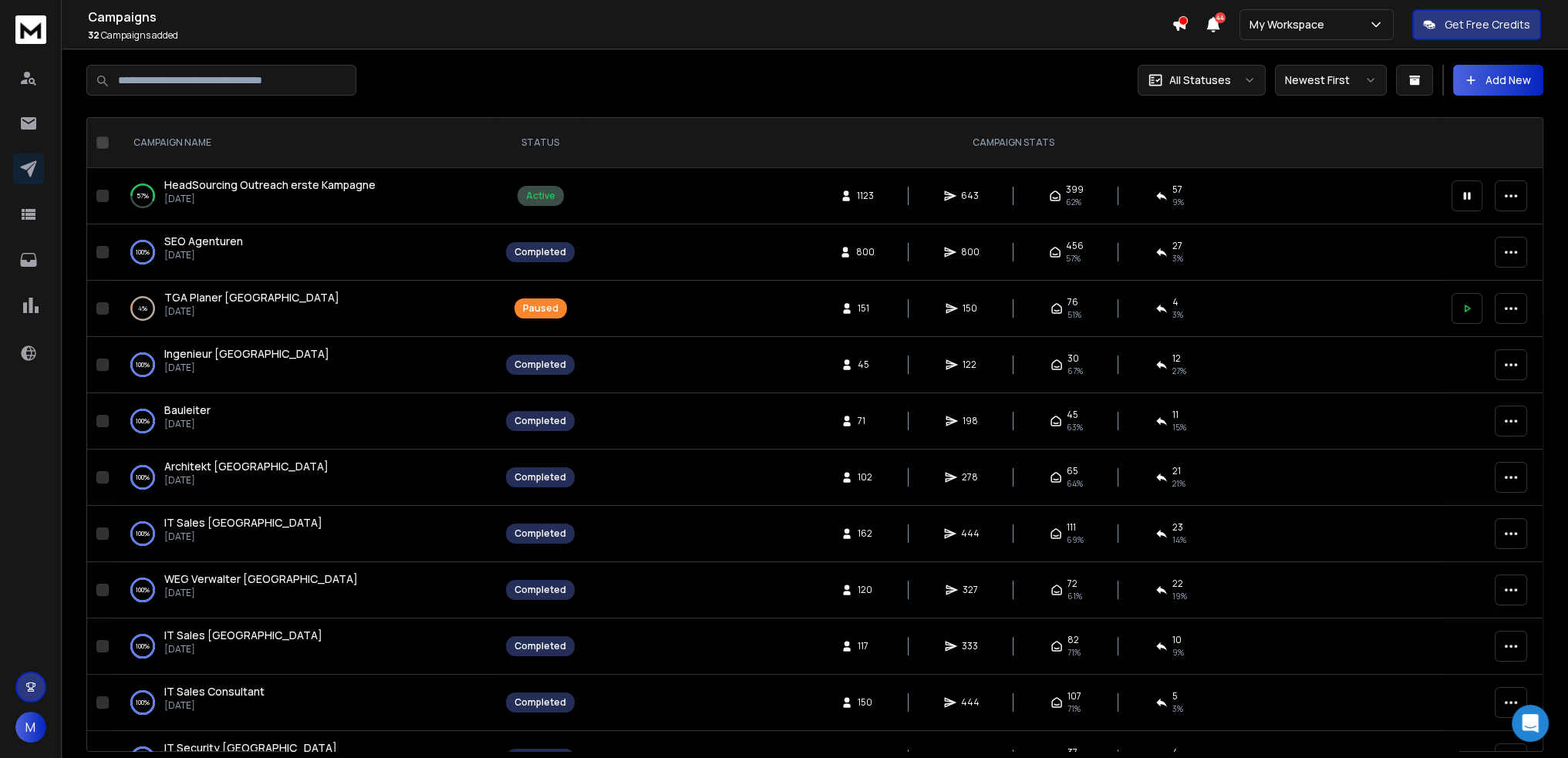
click at [593, 186] on div "1123 643 399 62 % 57 9 %" at bounding box center [1013, 196] width 839 height 25
